Goal: Information Seeking & Learning: Check status

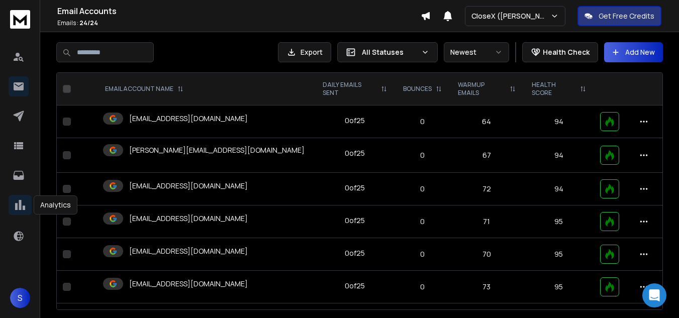
click at [16, 205] on icon at bounding box center [20, 205] width 10 height 10
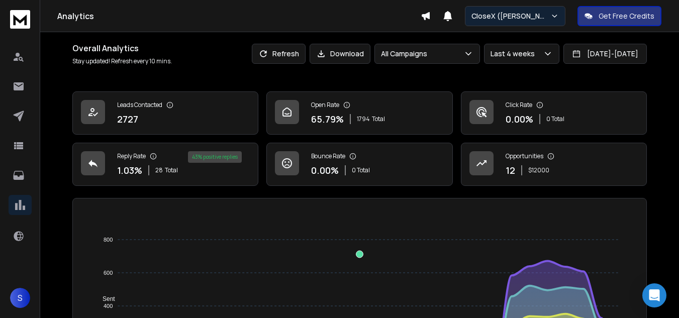
click at [523, 17] on p "CloseX ([PERSON_NAME])" at bounding box center [511, 16] width 79 height 10
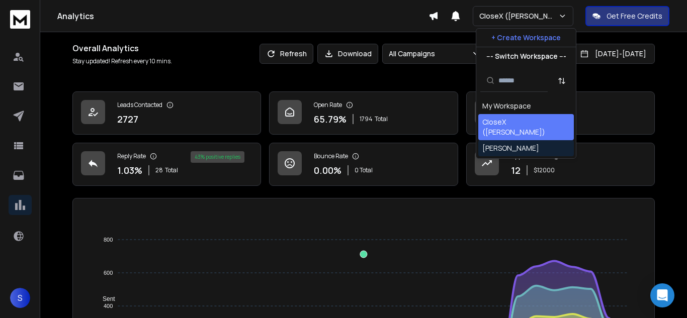
click at [505, 140] on div "[PERSON_NAME]" at bounding box center [526, 148] width 96 height 16
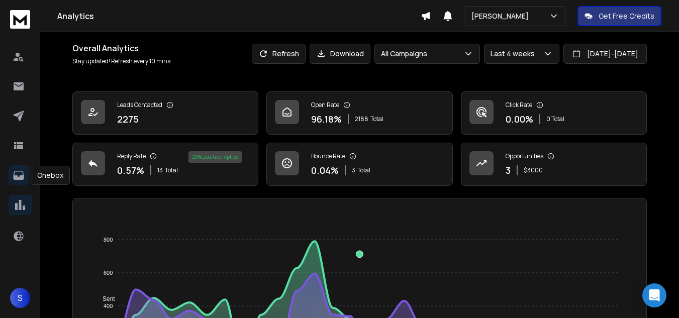
click at [17, 174] on icon at bounding box center [19, 175] width 12 height 12
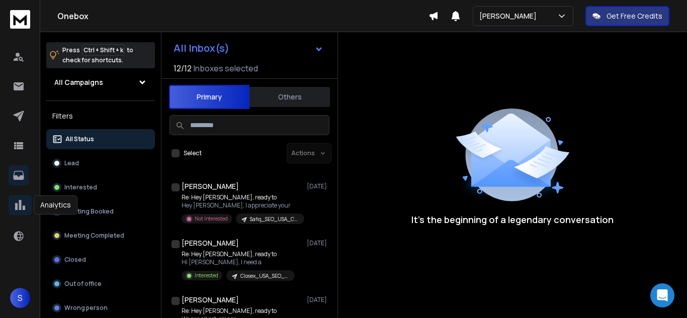
click at [18, 206] on icon at bounding box center [20, 205] width 15 height 15
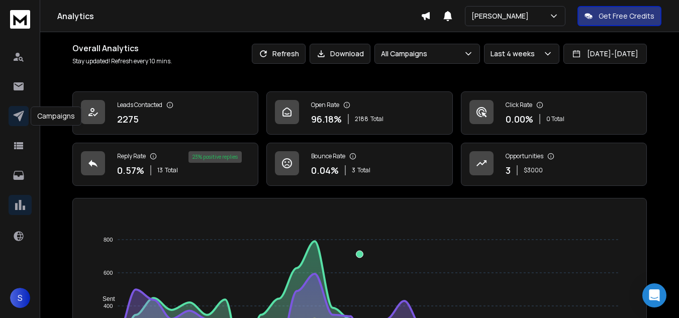
click at [25, 115] on link at bounding box center [19, 116] width 20 height 20
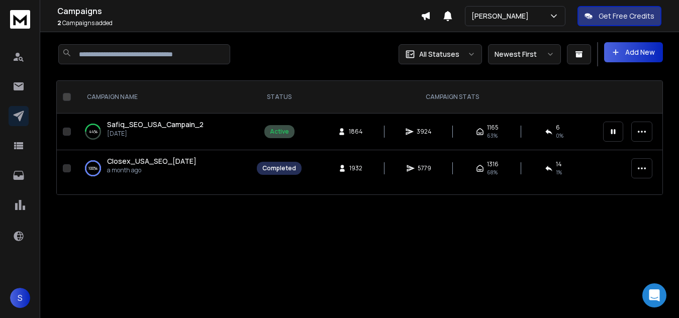
click at [120, 168] on p "a month ago" at bounding box center [151, 170] width 89 height 8
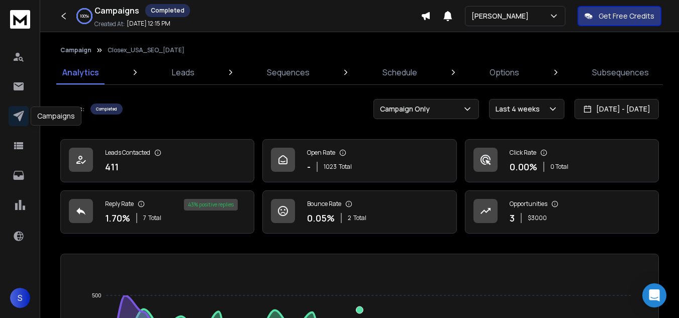
click at [18, 113] on icon at bounding box center [19, 116] width 12 height 12
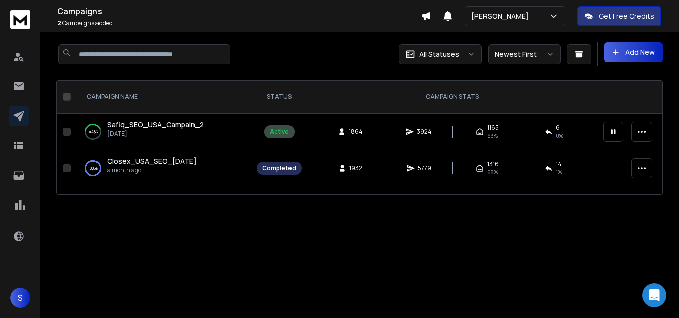
click at [157, 129] on link "Safiq_SEO_USA_Campain_2" at bounding box center [155, 125] width 97 height 10
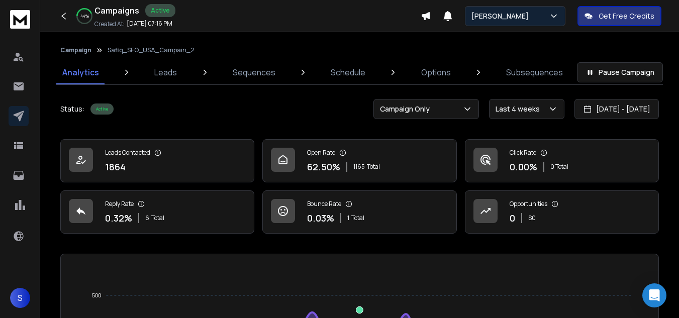
click at [527, 19] on div "Safiq" at bounding box center [515, 16] width 87 height 10
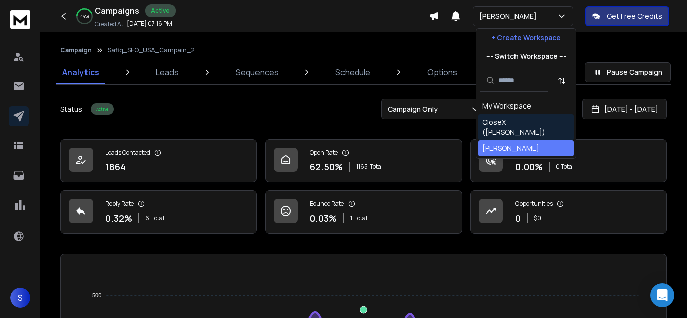
click at [494, 121] on div "CloseX ([PERSON_NAME])" at bounding box center [525, 127] width 87 height 20
